Goal: Task Accomplishment & Management: Manage account settings

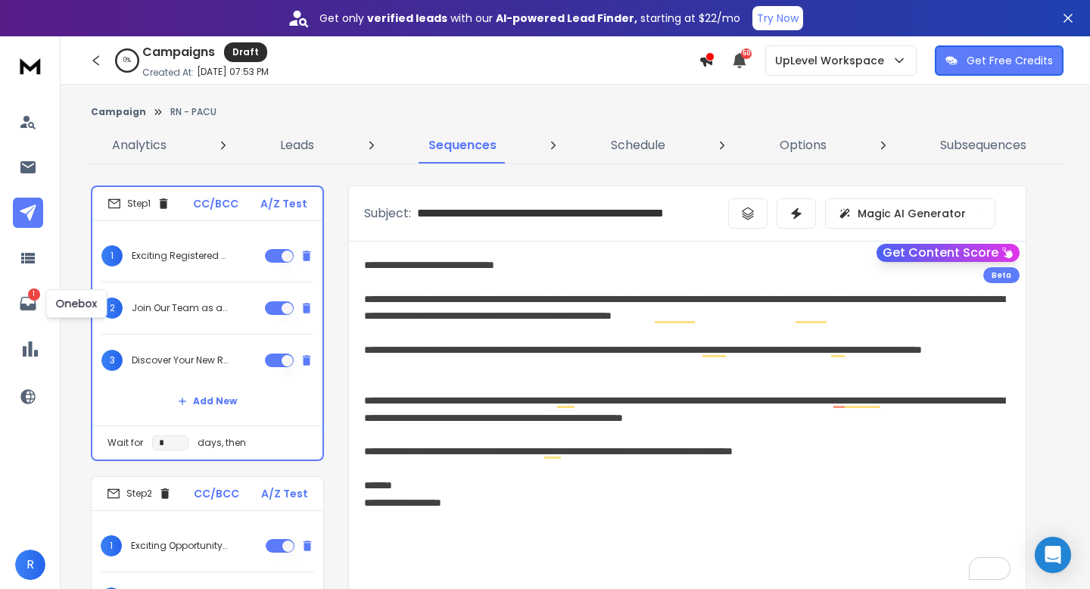
scroll to position [75, 0]
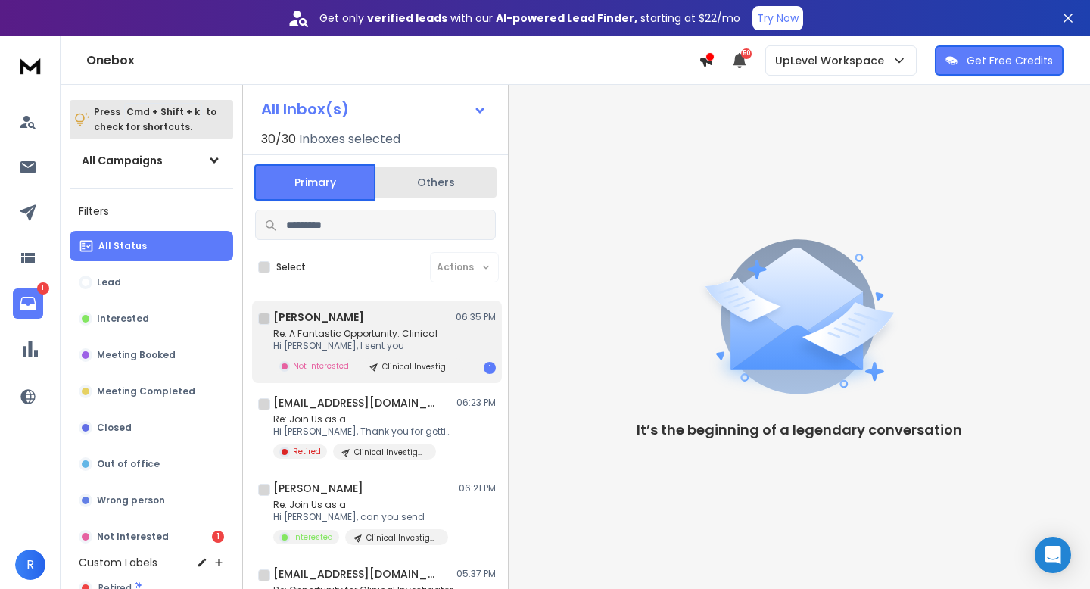
click at [338, 340] on p "Hi [PERSON_NAME], I sent you" at bounding box center [364, 346] width 182 height 12
click at [373, 312] on div "[PERSON_NAME] 06:35 PM" at bounding box center [384, 316] width 222 height 15
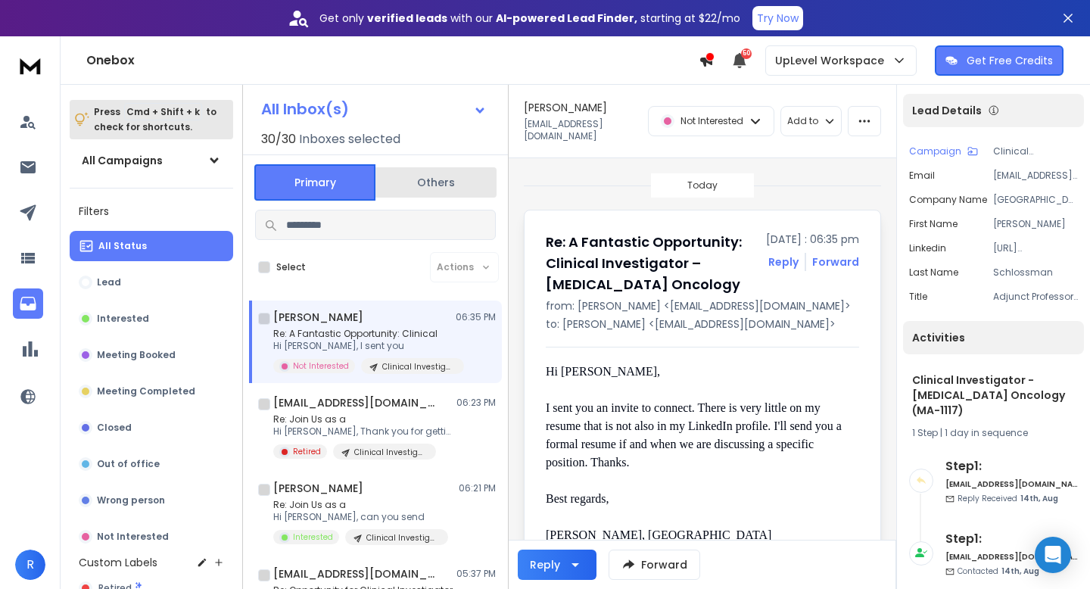
click at [328, 331] on p "Re: A Fantastic Opportunity: Clinical" at bounding box center [364, 334] width 182 height 12
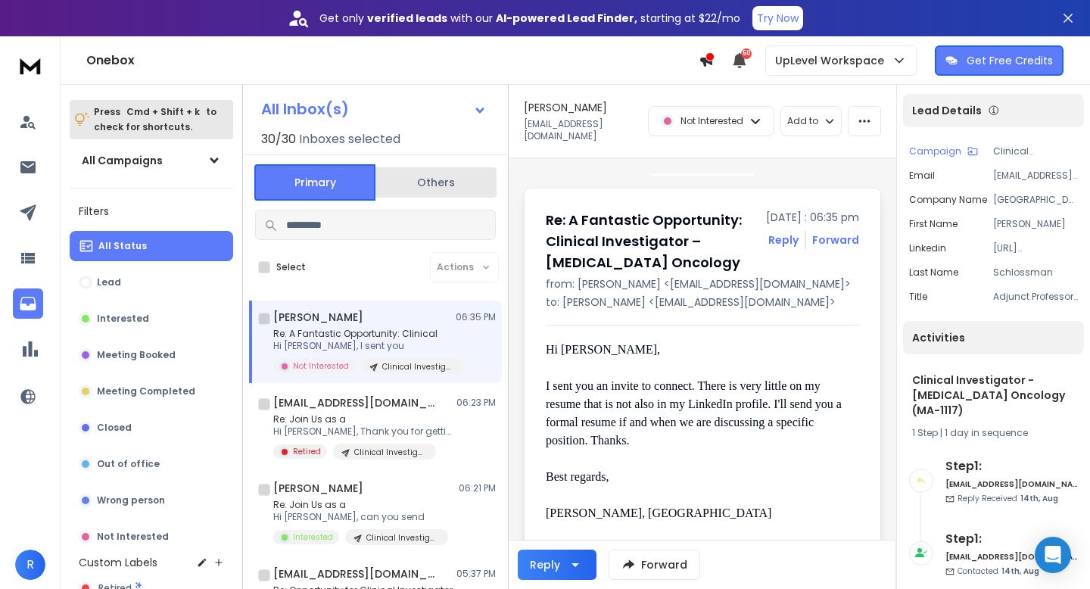
scroll to position [26, 0]
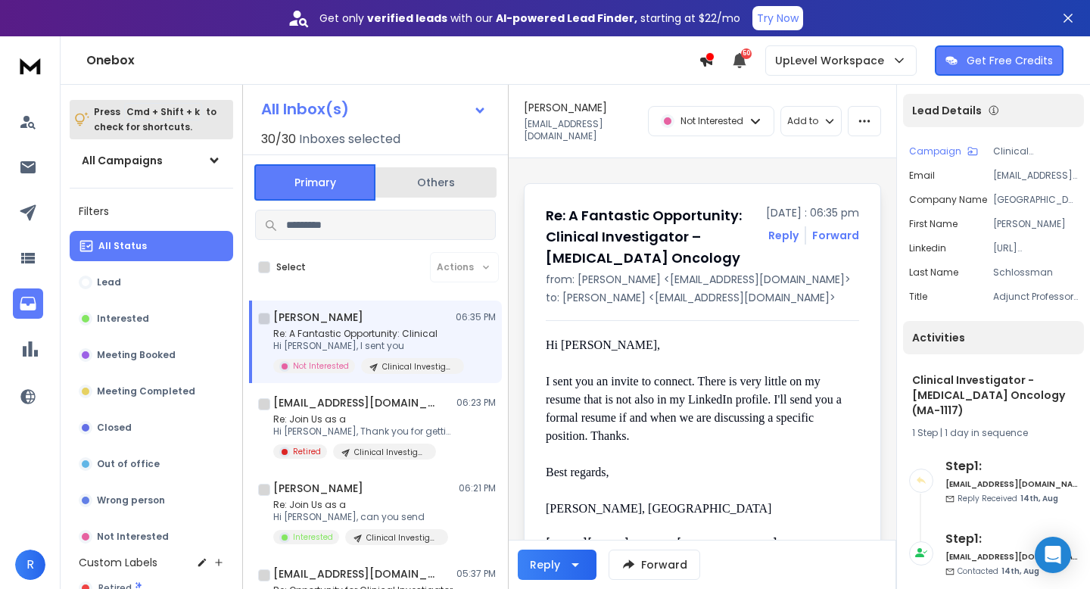
click at [548, 126] on p "[EMAIL_ADDRESS][DOMAIN_NAME]" at bounding box center [581, 130] width 115 height 24
click at [34, 209] on icon at bounding box center [28, 213] width 18 height 18
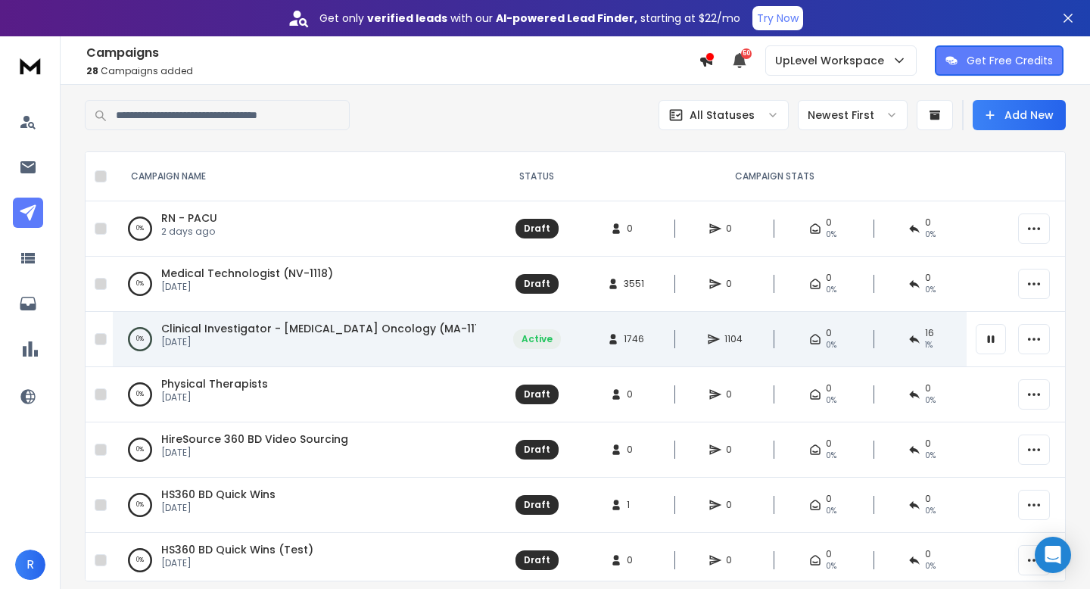
click at [252, 331] on span "Clinical Investigator - [MEDICAL_DATA] Oncology (MA-1117)" at bounding box center [325, 328] width 329 height 15
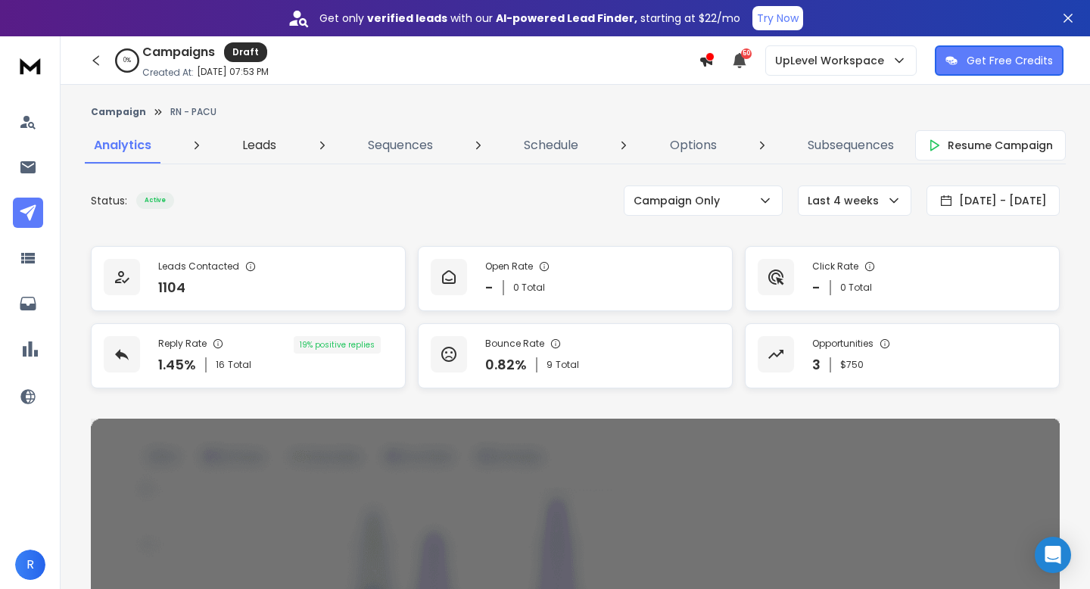
click at [266, 145] on p "Leads" at bounding box center [259, 145] width 34 height 18
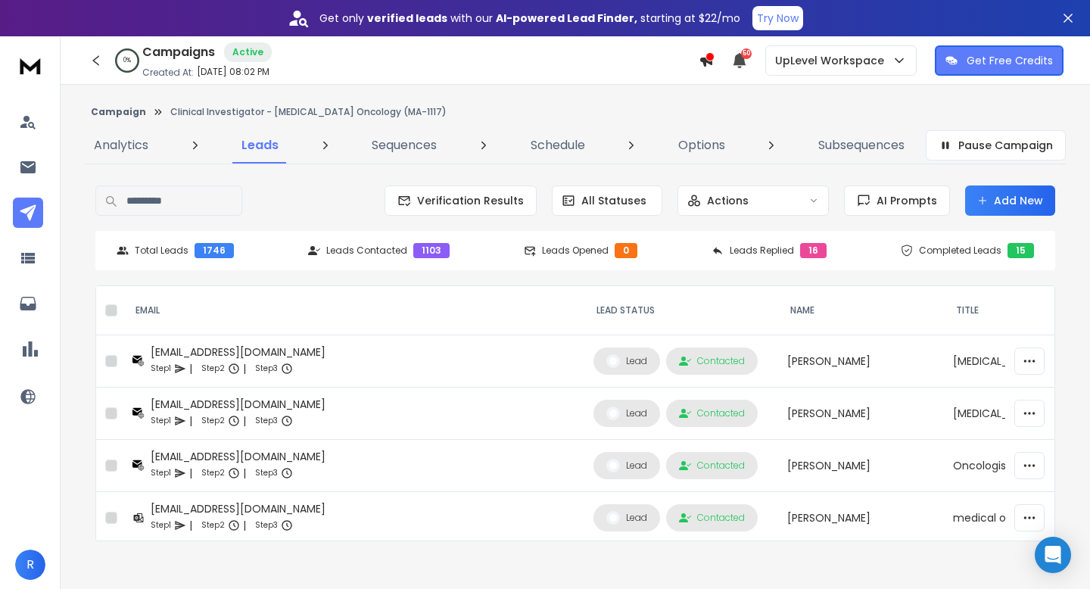
click at [169, 203] on input at bounding box center [168, 200] width 147 height 30
paste input "**********"
type input "**********"
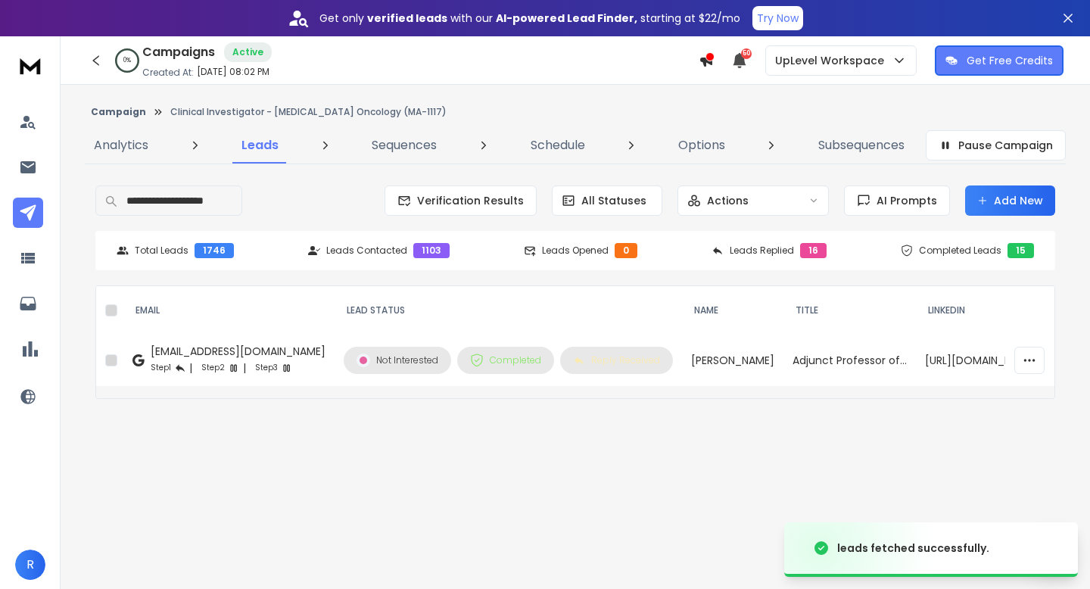
click at [259, 348] on div "[EMAIL_ADDRESS][DOMAIN_NAME]" at bounding box center [238, 351] width 175 height 15
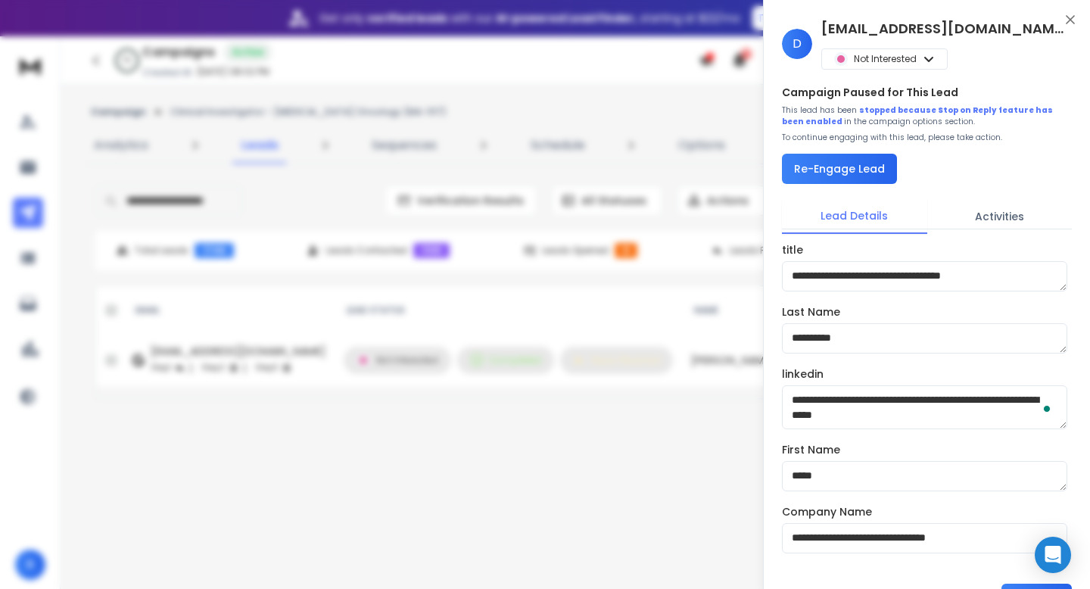
drag, startPoint x: 958, startPoint y: 416, endPoint x: 785, endPoint y: 383, distance: 176.4
click at [785, 383] on div "**********" at bounding box center [927, 398] width 290 height 61
click at [1062, 23] on icon "button" at bounding box center [1069, 19] width 15 height 15
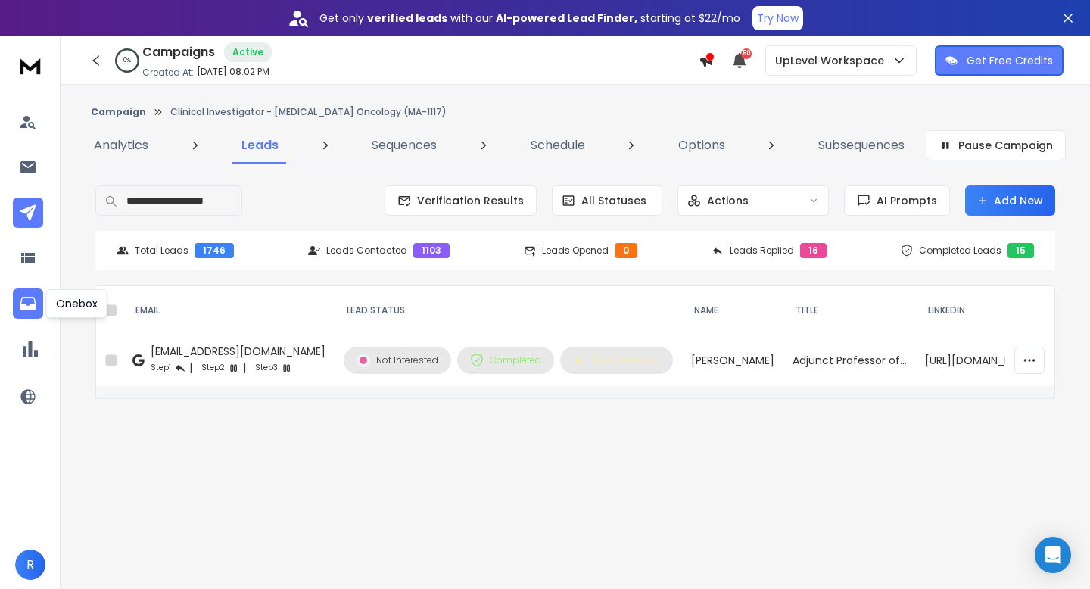
click at [20, 304] on icon at bounding box center [28, 304] width 16 height 14
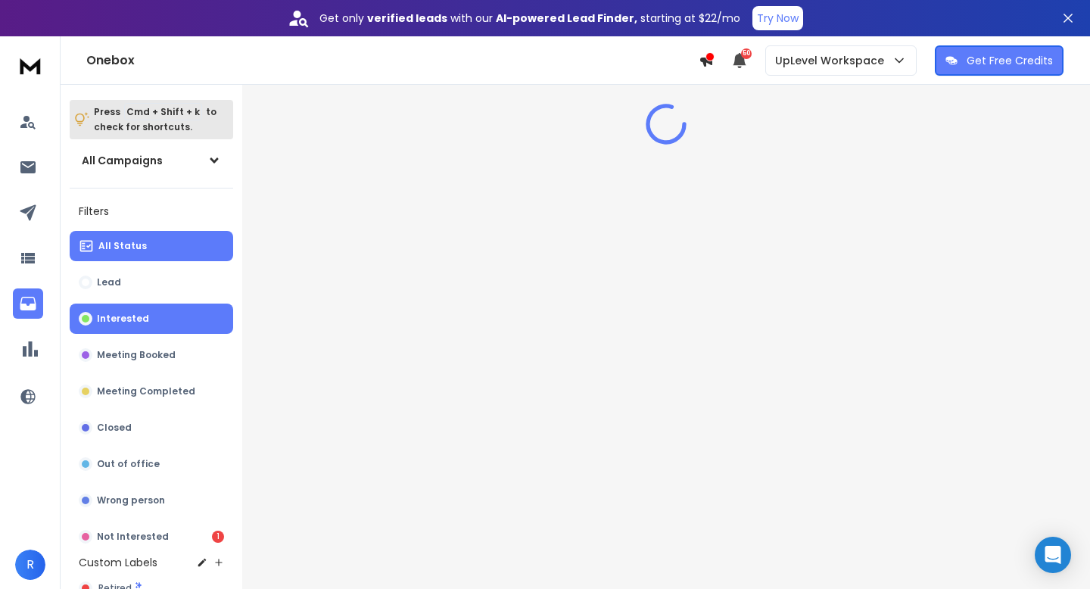
click at [145, 323] on button "Interested" at bounding box center [151, 318] width 163 height 30
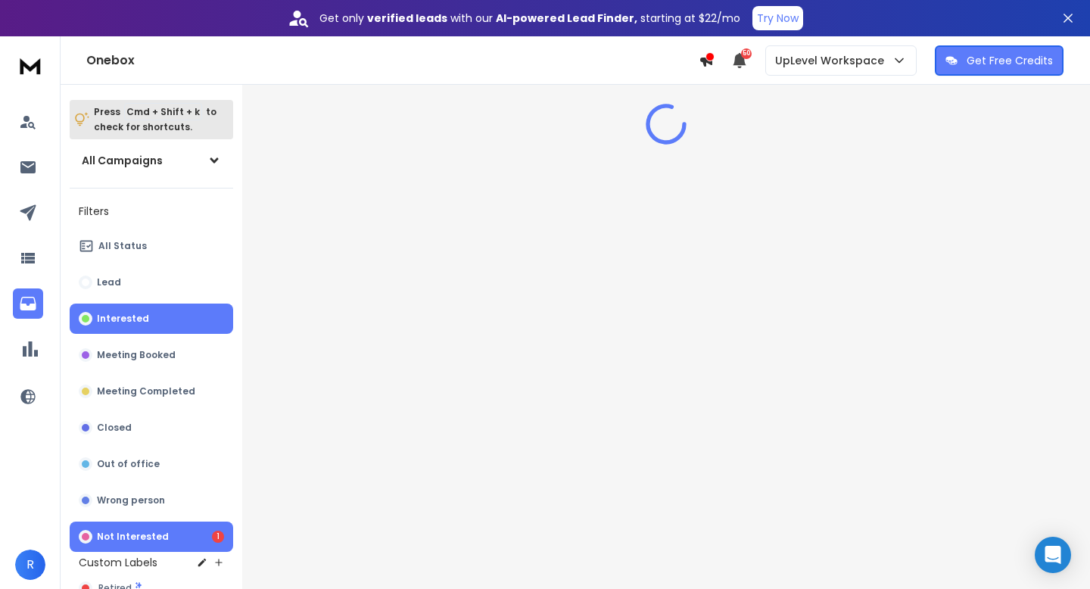
click at [123, 531] on p "Not Interested" at bounding box center [133, 536] width 72 height 12
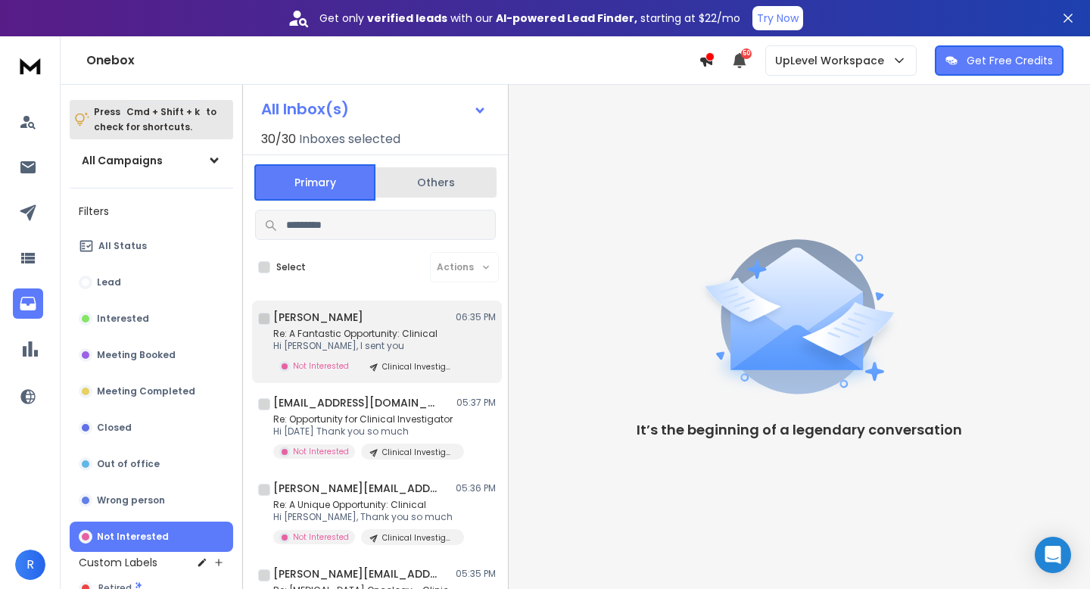
click at [336, 369] on p "Not Interested" at bounding box center [321, 365] width 56 height 11
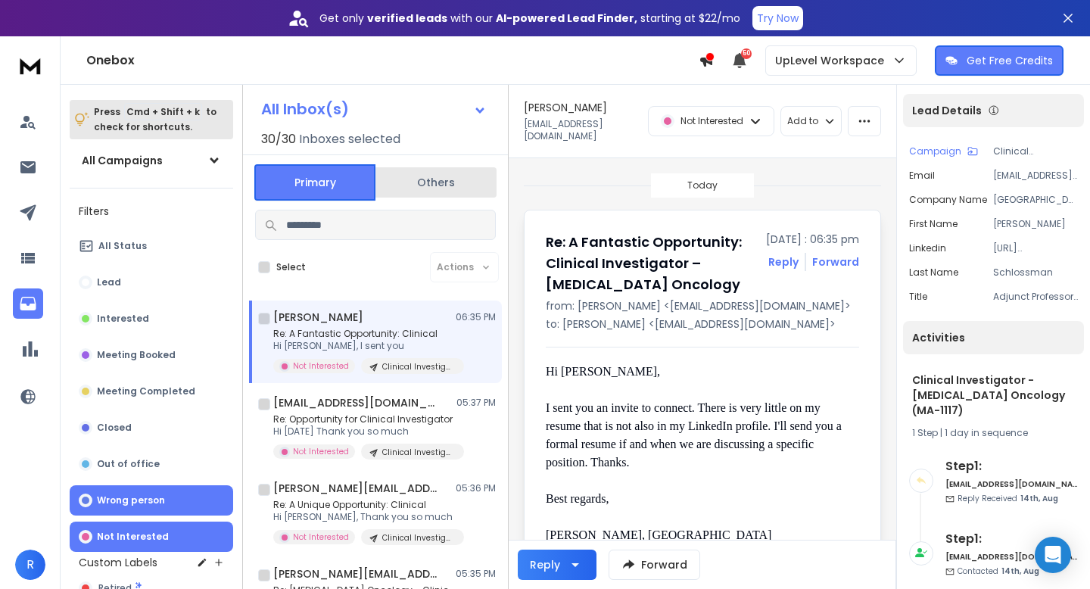
click at [148, 496] on p "Wrong person" at bounding box center [131, 500] width 68 height 12
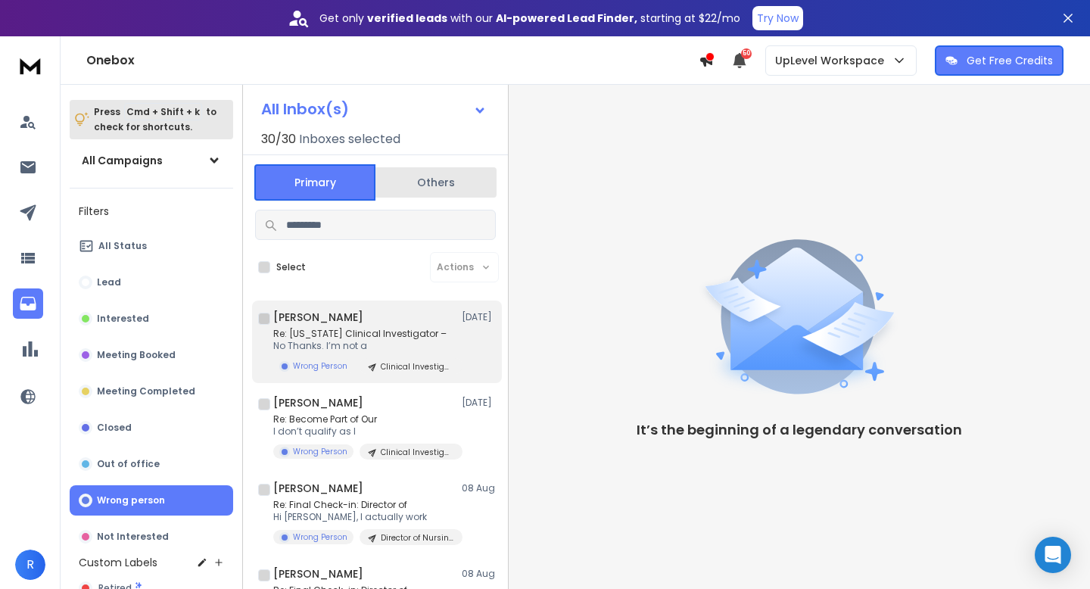
click at [349, 340] on p "No Thanks. I’m not a" at bounding box center [364, 346] width 182 height 12
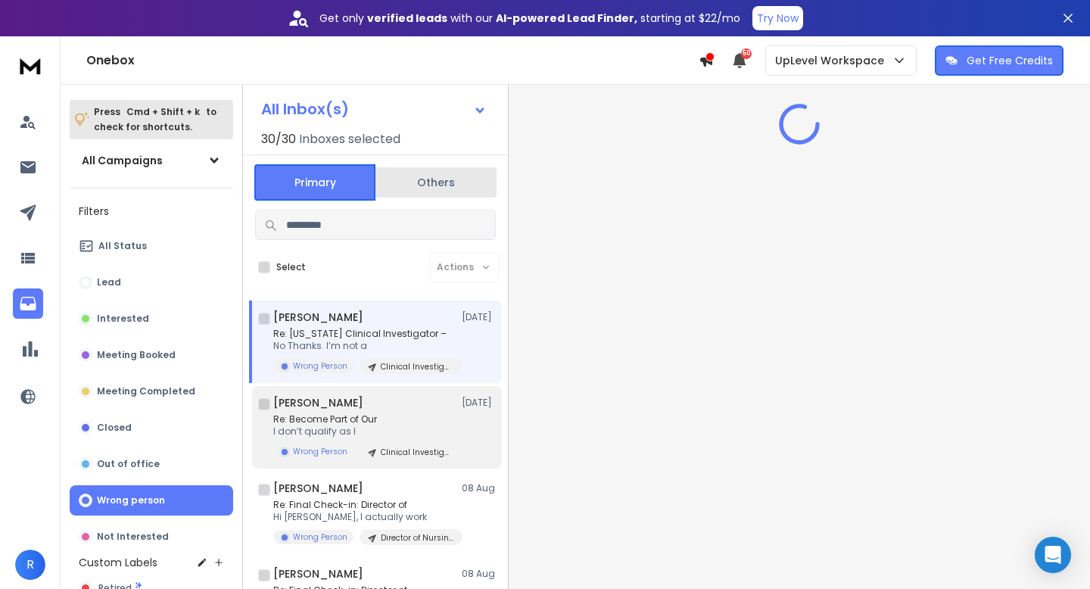
click at [360, 425] on p "I don’t qualify as I" at bounding box center [364, 431] width 182 height 12
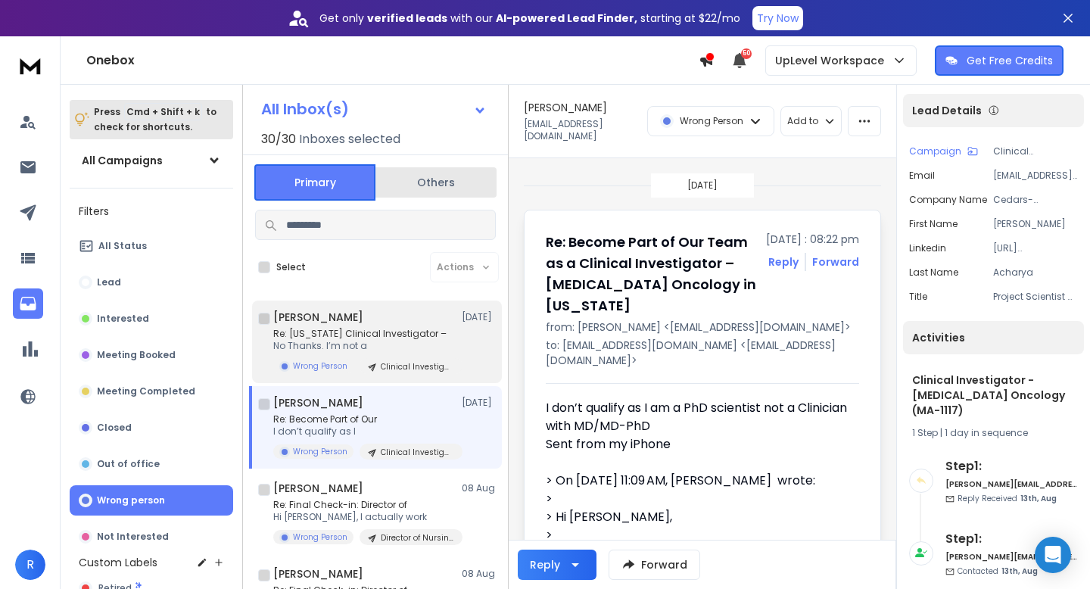
click at [361, 317] on div "[PERSON_NAME] [DATE]" at bounding box center [384, 316] width 222 height 15
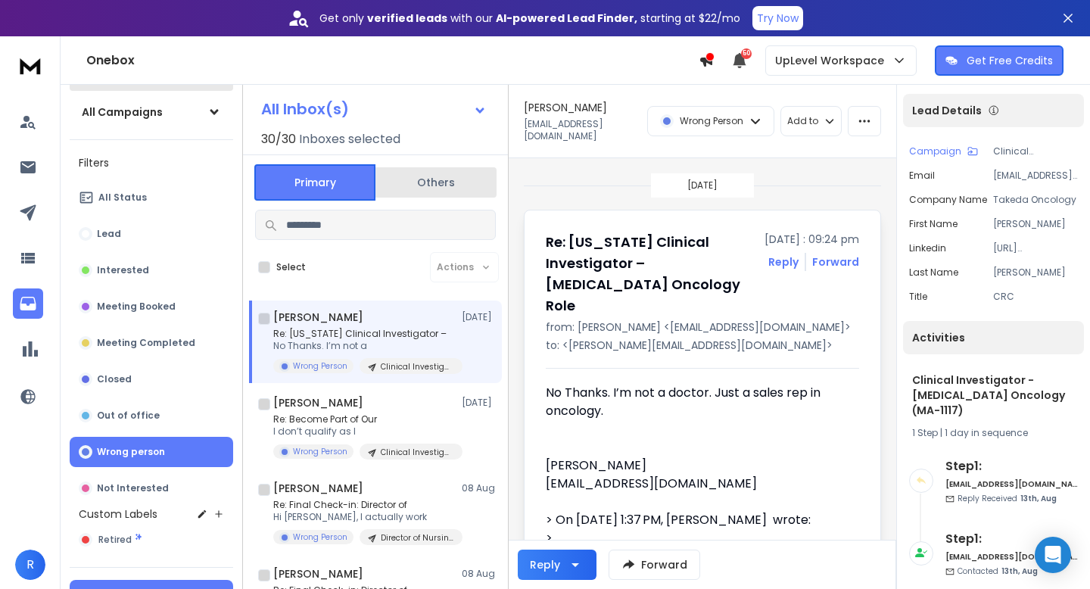
scroll to position [100, 0]
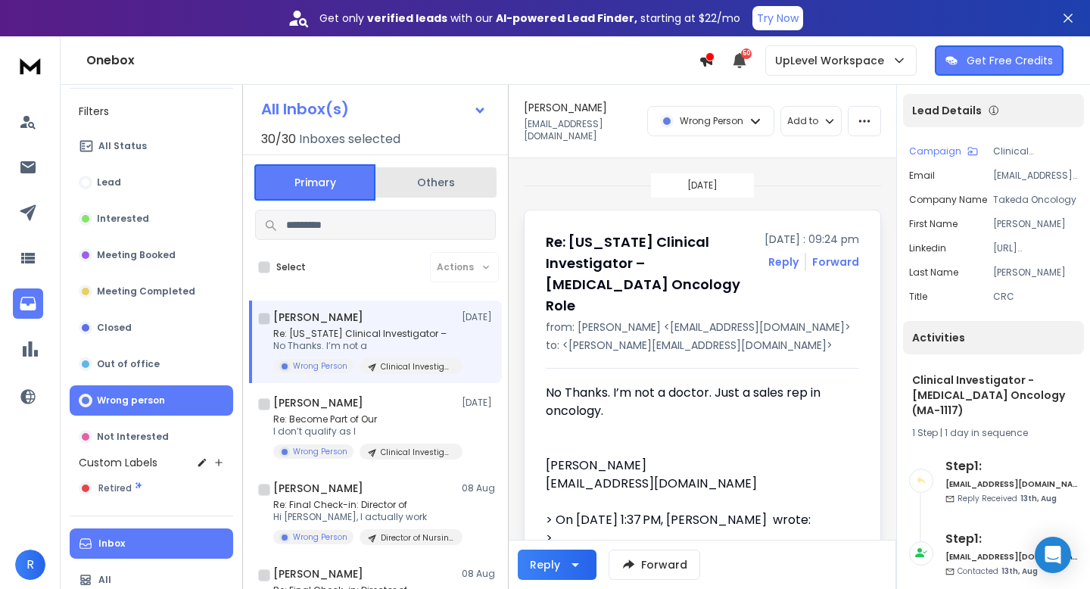
click at [148, 494] on button "Retired" at bounding box center [151, 488] width 163 height 30
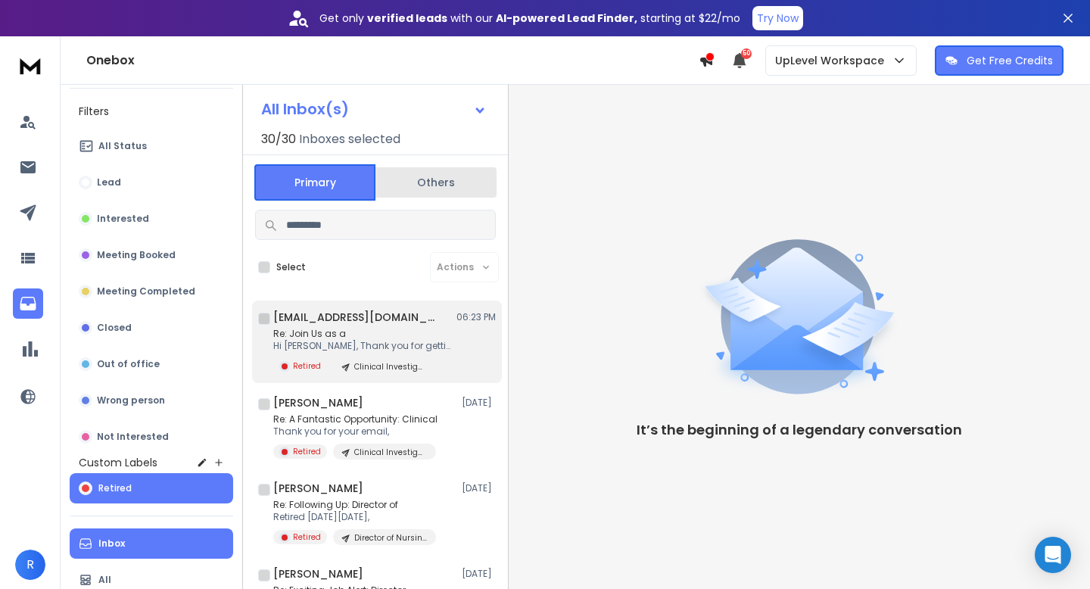
click at [350, 330] on p "Re: Join Us as a" at bounding box center [364, 334] width 182 height 12
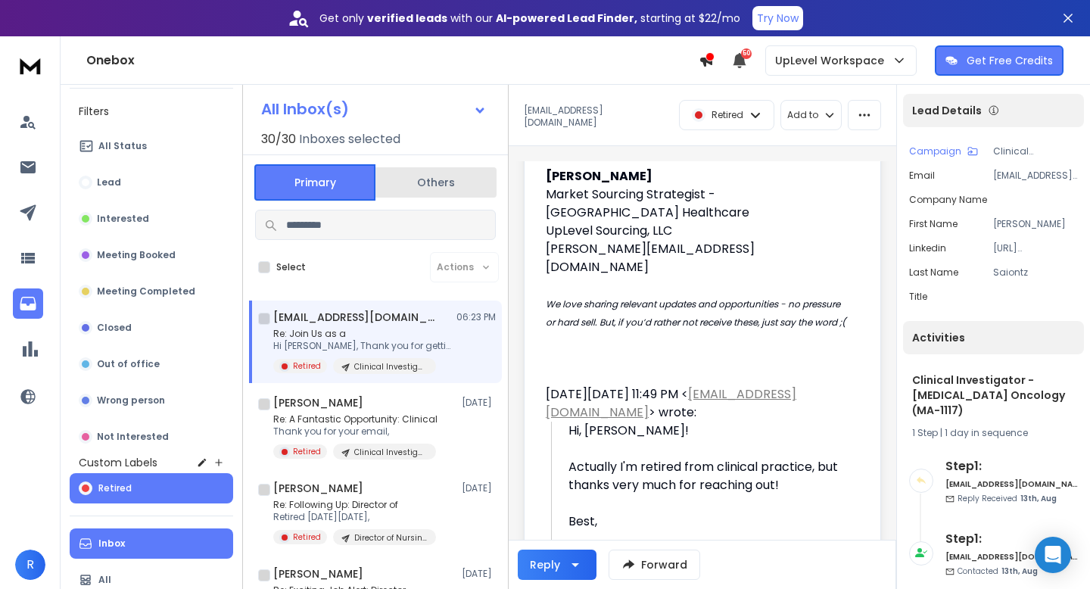
scroll to position [595, 0]
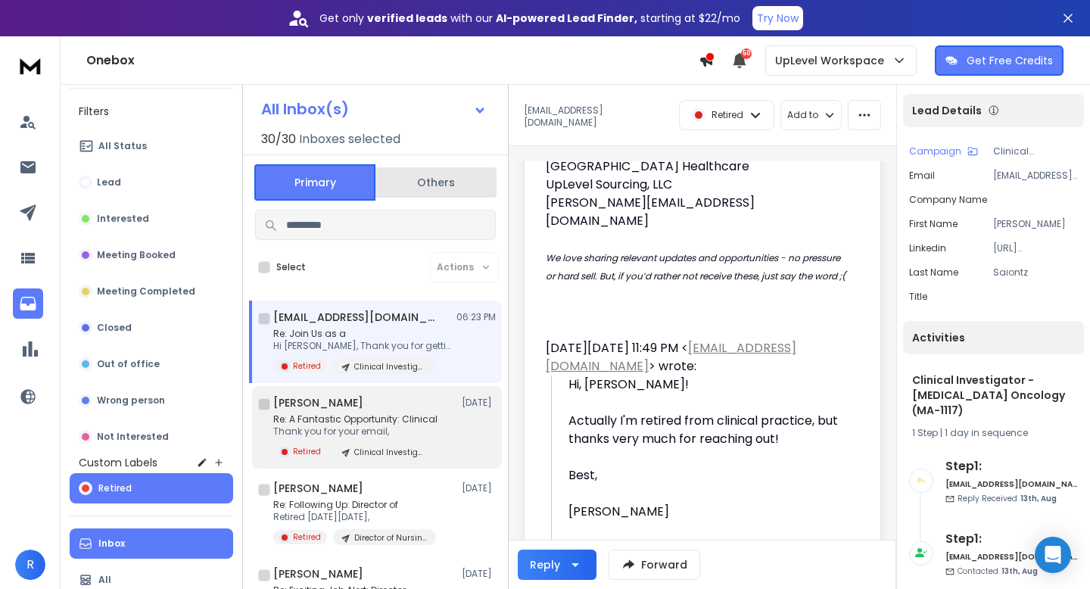
click at [336, 452] on div "Clinical Investigator - [MEDICAL_DATA] Oncology (MA-1117)" at bounding box center [384, 451] width 103 height 16
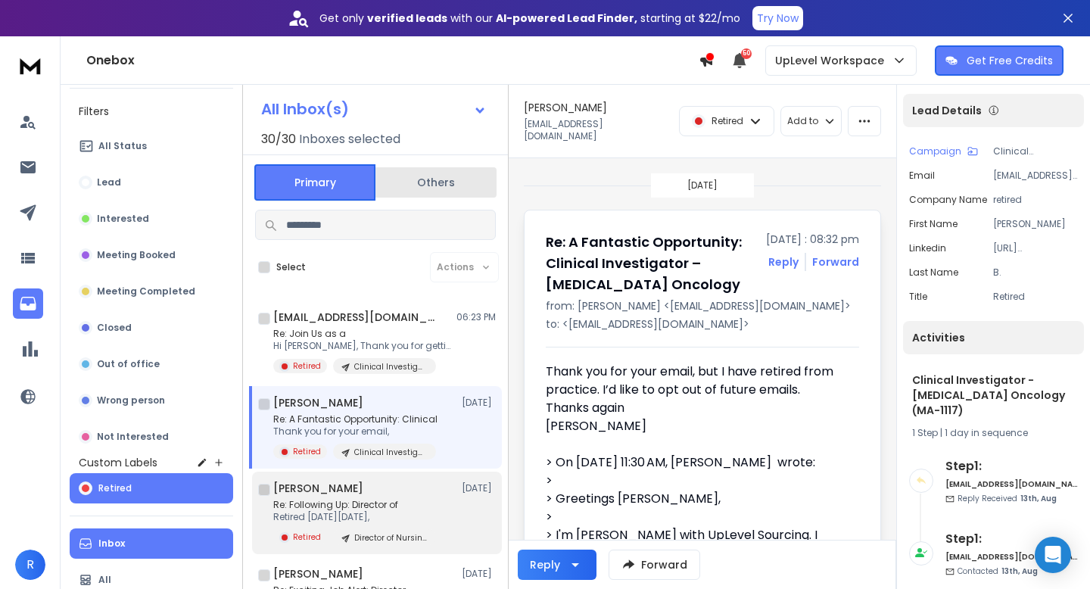
click at [362, 490] on div "[PERSON_NAME] [DATE]" at bounding box center [384, 487] width 222 height 15
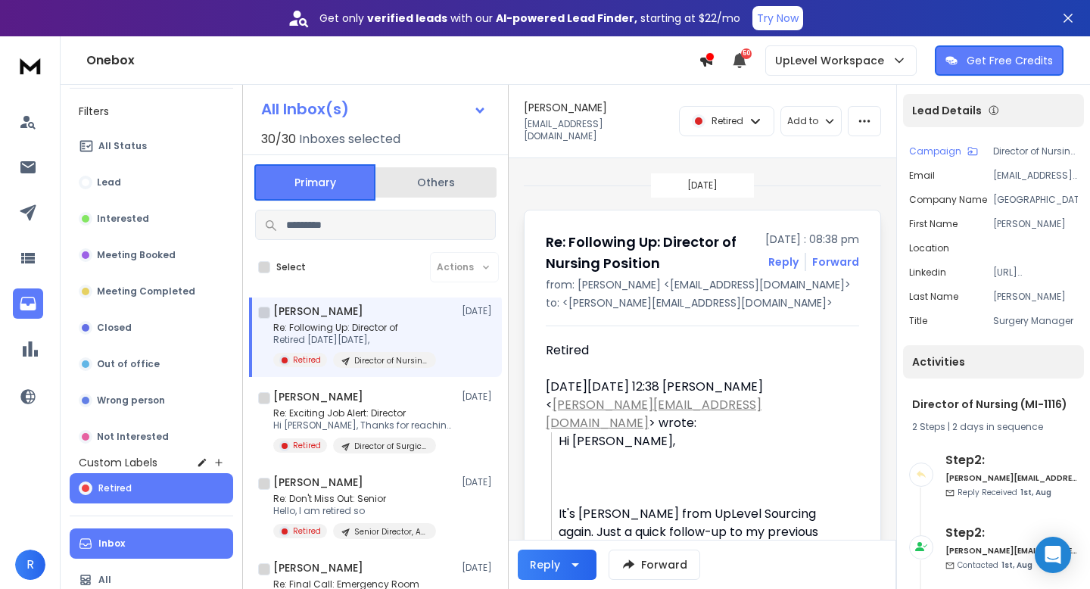
scroll to position [179, 0]
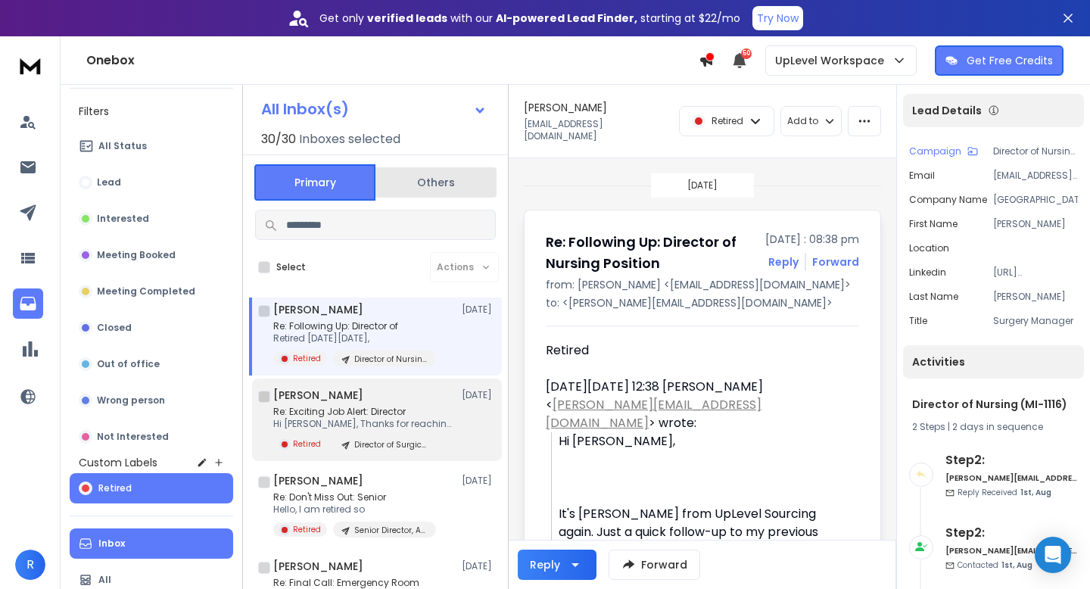
click at [354, 413] on p "Re: Exciting Job Alert: Director" at bounding box center [364, 412] width 182 height 12
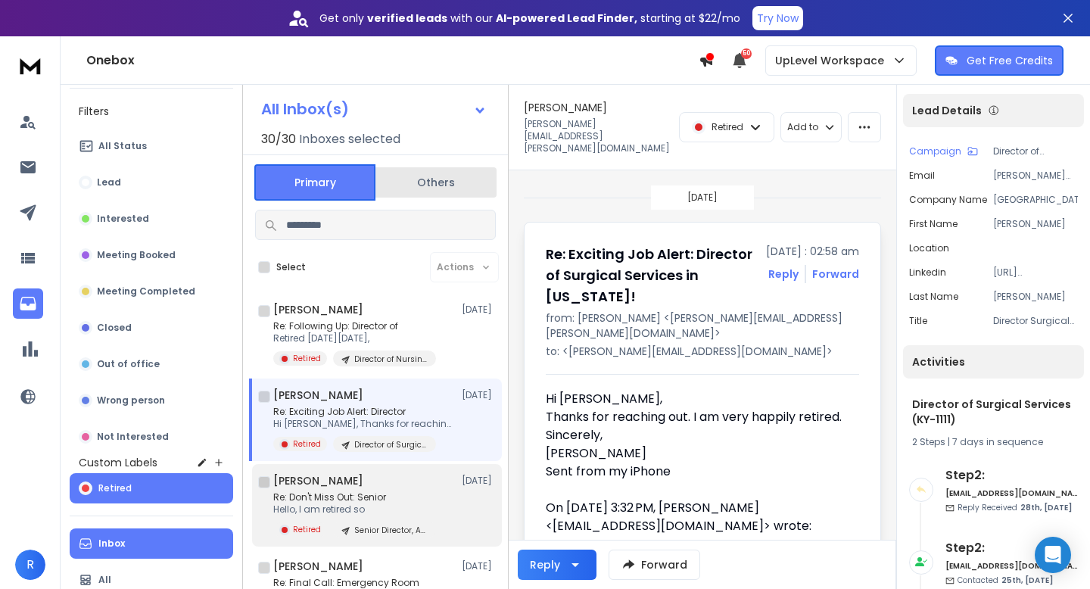
click at [353, 499] on p "Re: Don't Miss Out: Senior" at bounding box center [354, 497] width 163 height 12
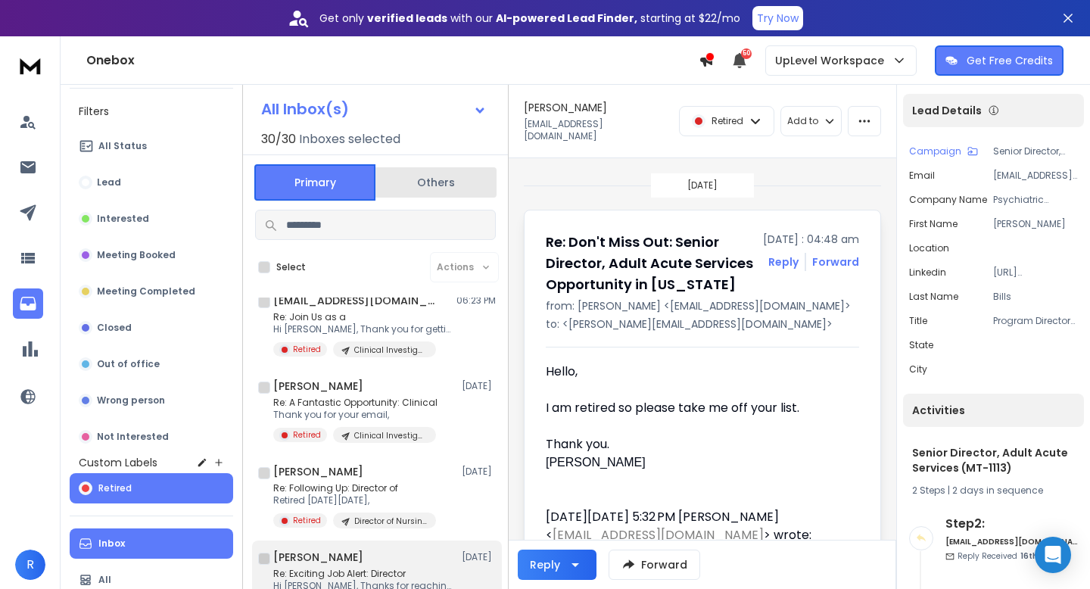
scroll to position [14, 0]
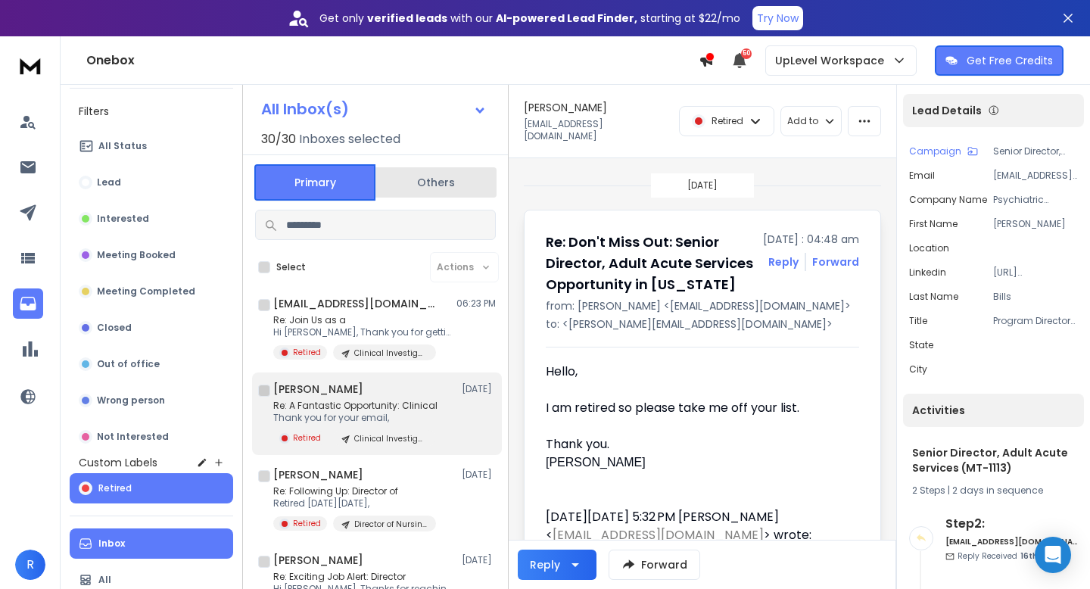
click at [365, 381] on div "[PERSON_NAME] [DATE]" at bounding box center [384, 388] width 222 height 15
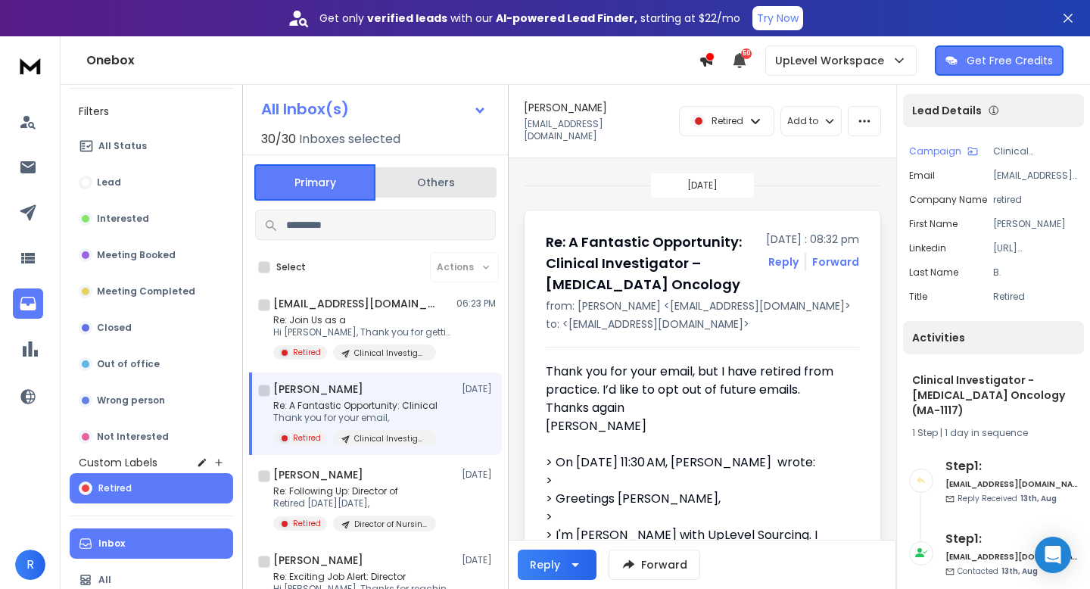
scroll to position [0, 0]
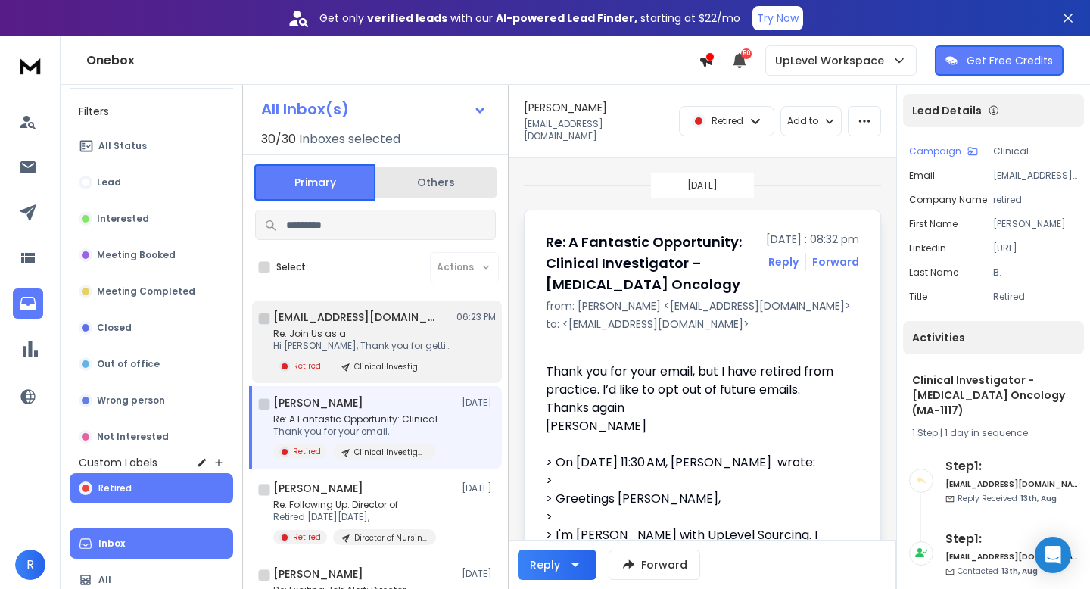
click at [373, 322] on h1 "[EMAIL_ADDRESS][DOMAIN_NAME]" at bounding box center [356, 316] width 166 height 15
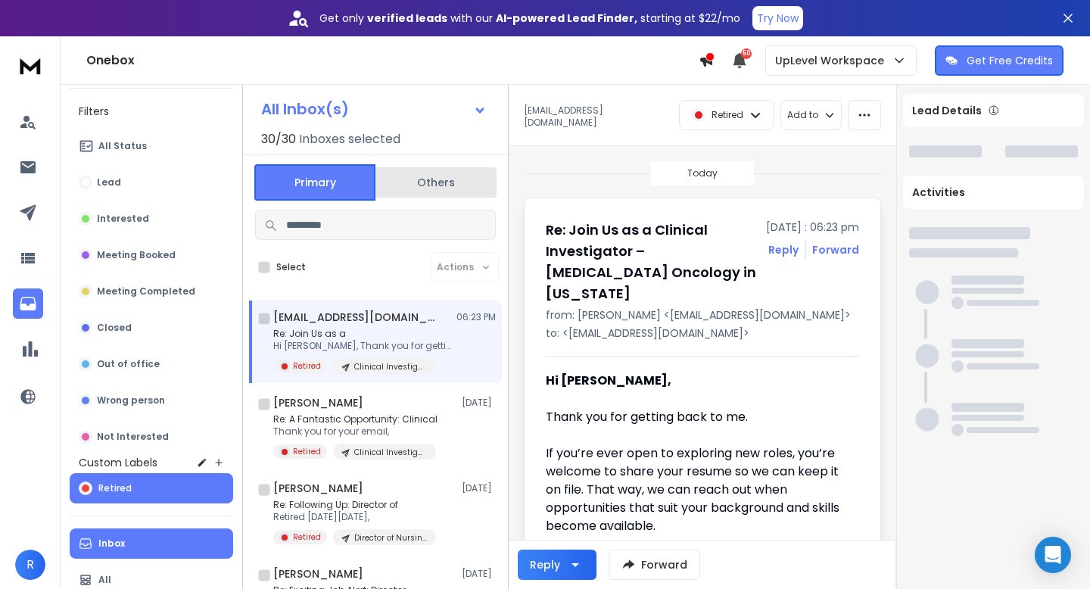
click at [570, 117] on p "[EMAIL_ADDRESS][DOMAIN_NAME]" at bounding box center [597, 116] width 146 height 24
drag, startPoint x: 658, startPoint y: 228, endPoint x: 659, endPoint y: 274, distance: 46.2
click at [659, 274] on h1 "Re: Join Us as a Clinical Investigator – [MEDICAL_DATA] Oncology in [US_STATE]" at bounding box center [651, 261] width 211 height 85
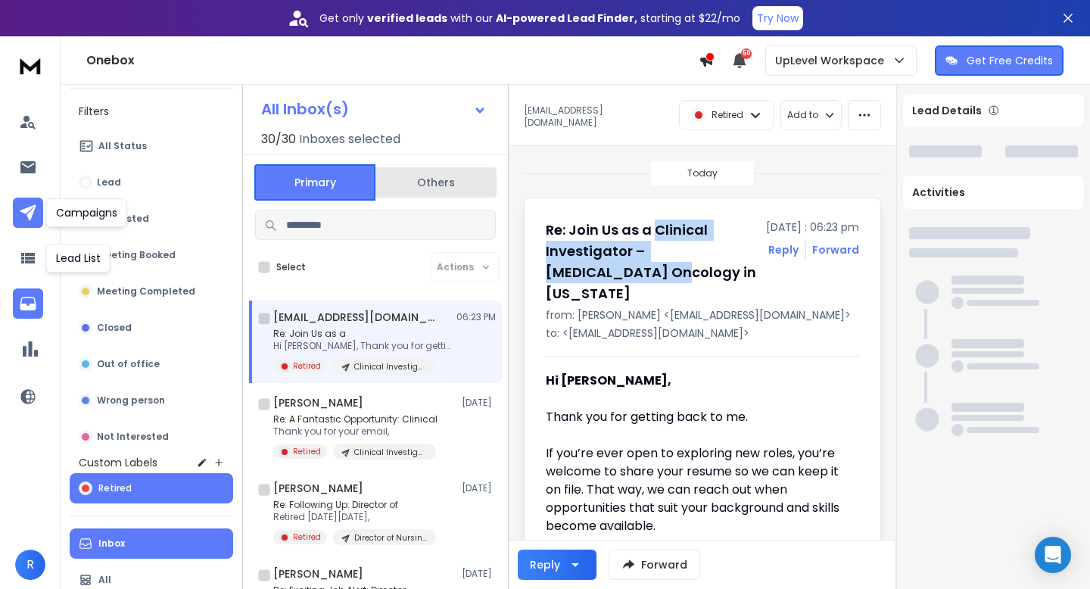
click at [15, 219] on link at bounding box center [28, 212] width 30 height 30
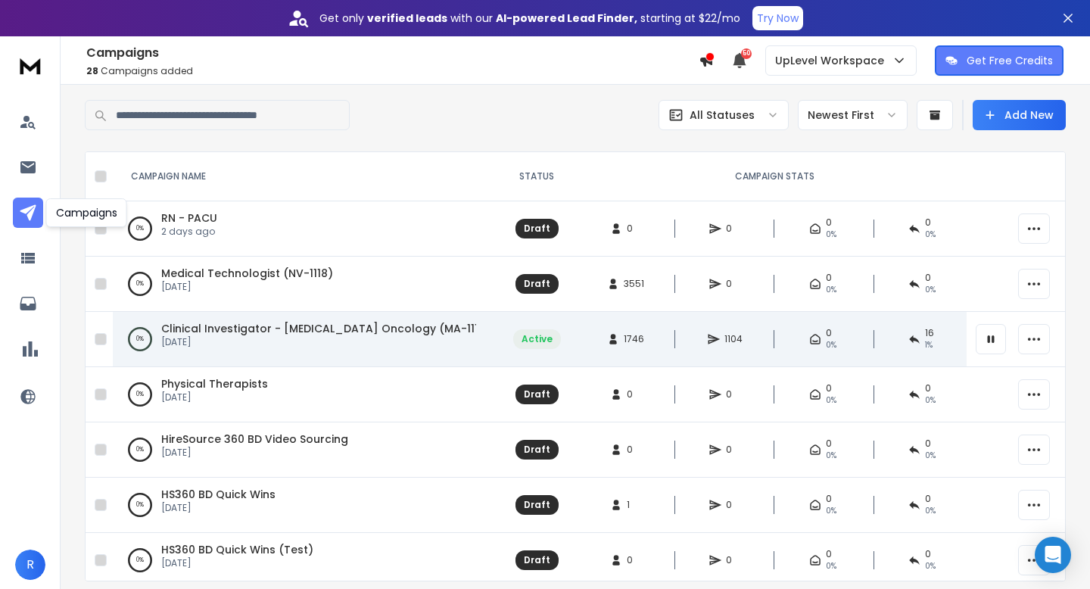
click at [334, 323] on span "Clinical Investigator - [MEDICAL_DATA] Oncology (MA-1117)" at bounding box center [325, 328] width 329 height 15
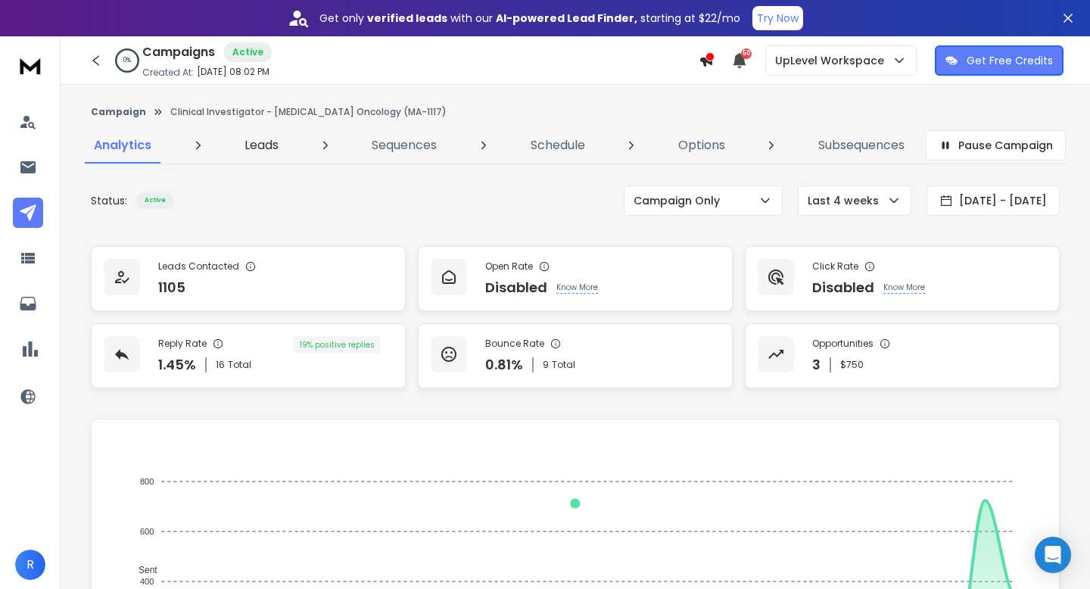
click at [260, 153] on p "Leads" at bounding box center [261, 145] width 34 height 18
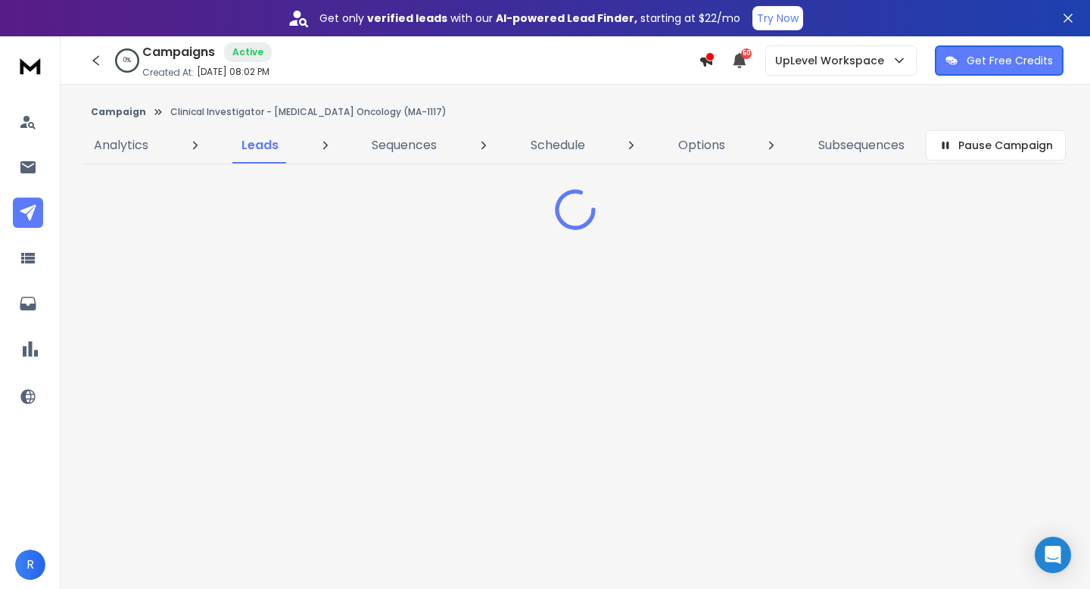
click at [269, 148] on p "Leads" at bounding box center [259, 145] width 37 height 18
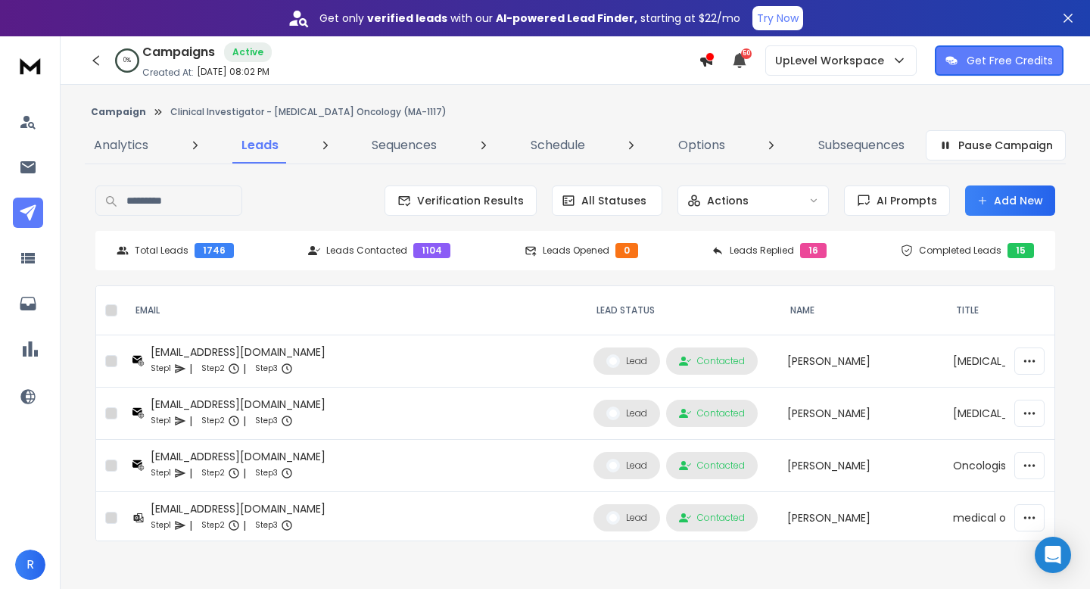
click at [188, 206] on input at bounding box center [168, 200] width 147 height 30
paste input "**********"
type input "**********"
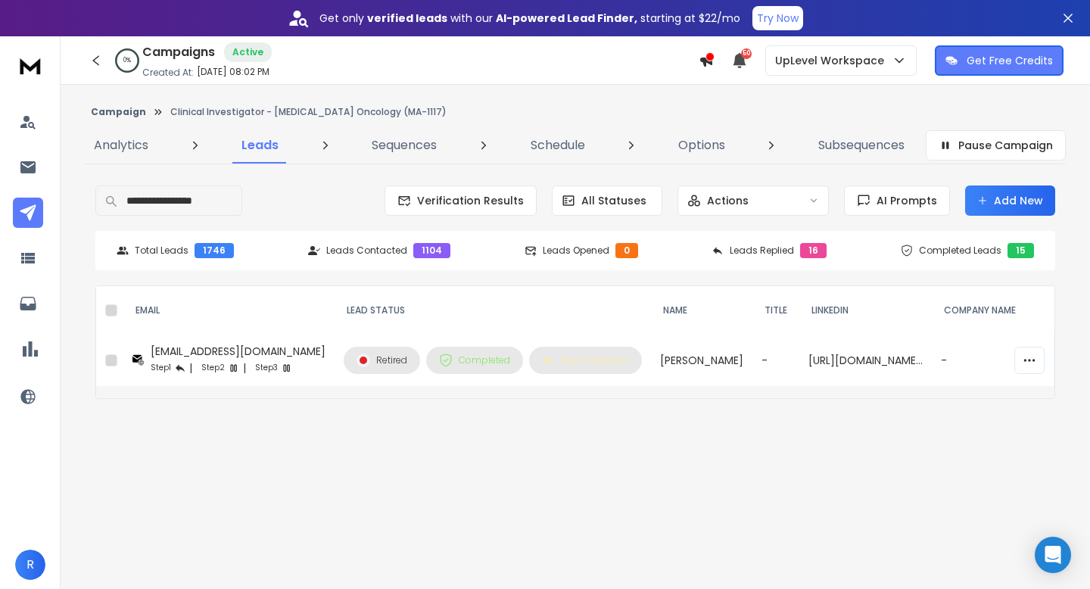
click at [263, 353] on div "[EMAIL_ADDRESS][DOMAIN_NAME]" at bounding box center [238, 351] width 175 height 15
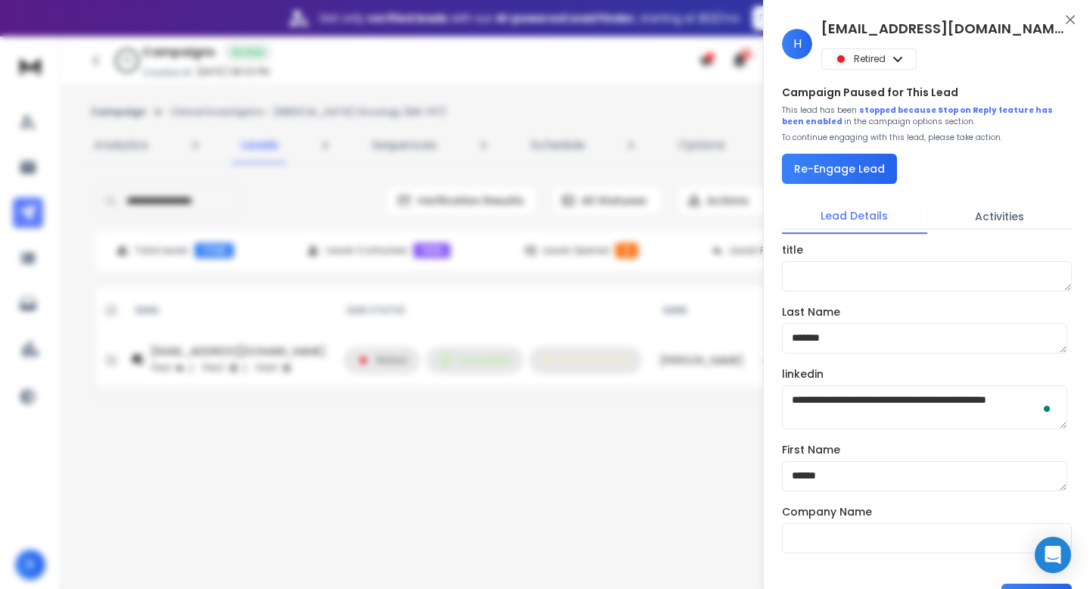
click at [860, 419] on textarea "**********" at bounding box center [924, 407] width 285 height 44
click at [462, 250] on div at bounding box center [545, 294] width 1090 height 589
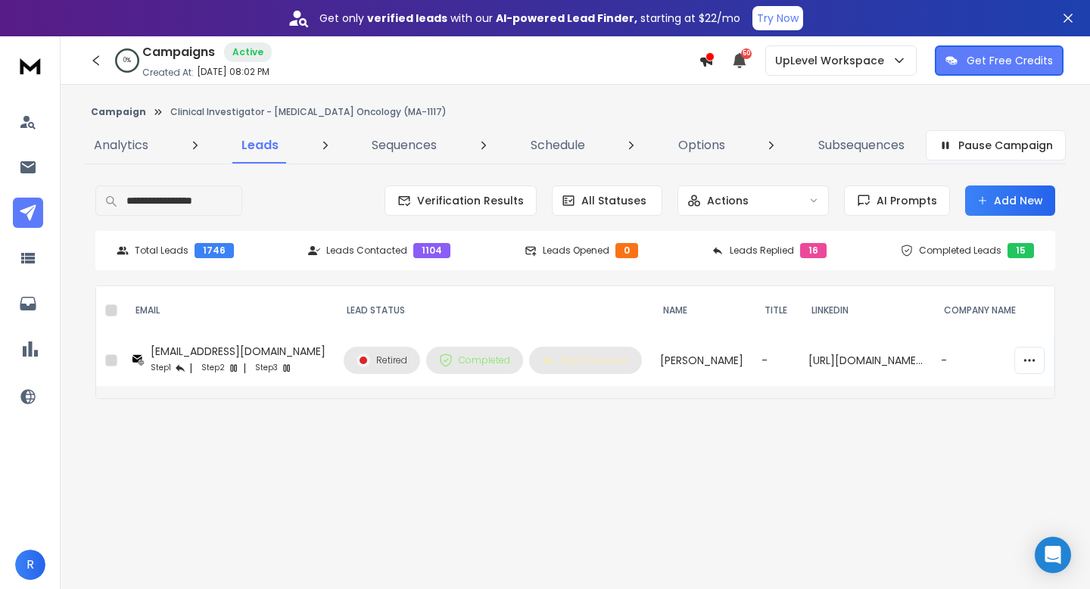
click at [265, 351] on div "[EMAIL_ADDRESS][DOMAIN_NAME]" at bounding box center [238, 351] width 175 height 15
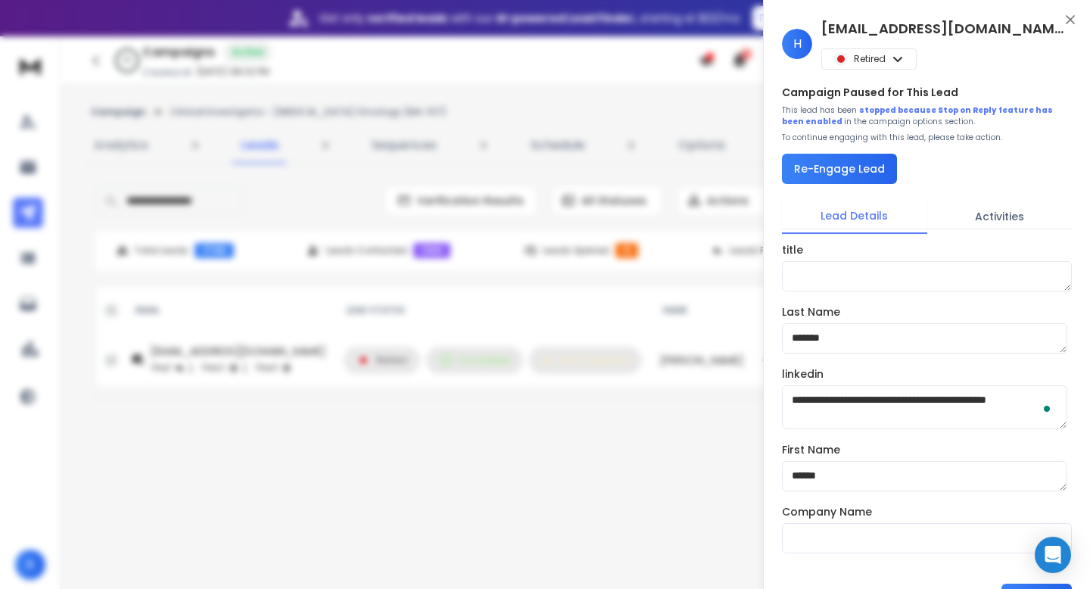
drag, startPoint x: 853, startPoint y: 418, endPoint x: 766, endPoint y: 389, distance: 91.6
click at [766, 389] on div "**********" at bounding box center [926, 294] width 327 height 589
